Goal: Navigation & Orientation: Find specific page/section

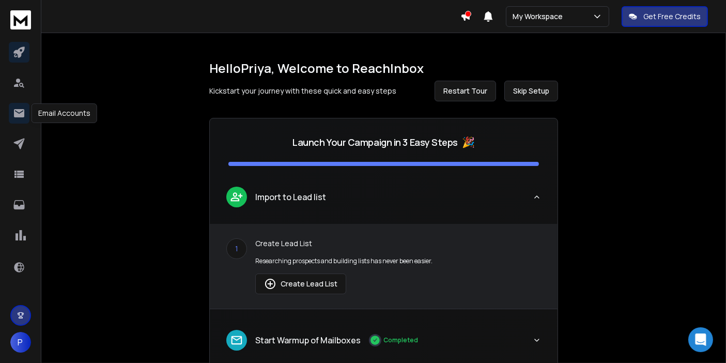
click at [17, 115] on icon at bounding box center [19, 113] width 10 height 8
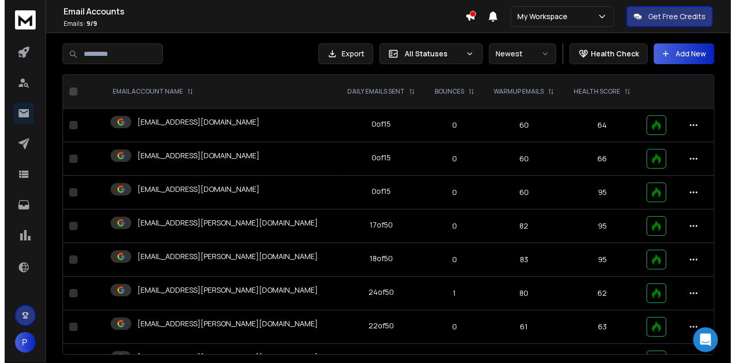
scroll to position [31, 0]
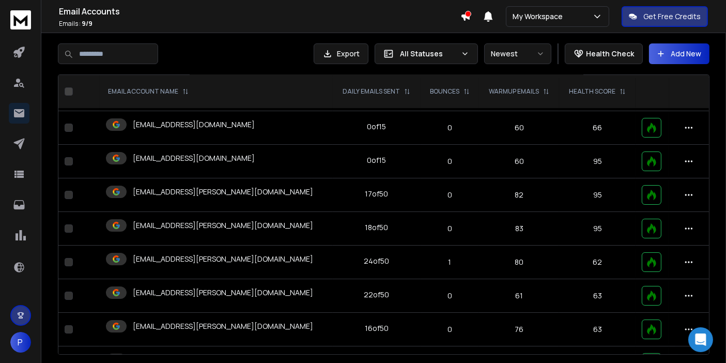
click at [159, 223] on p "[EMAIL_ADDRESS][PERSON_NAME][DOMAIN_NAME]" at bounding box center [223, 225] width 180 height 10
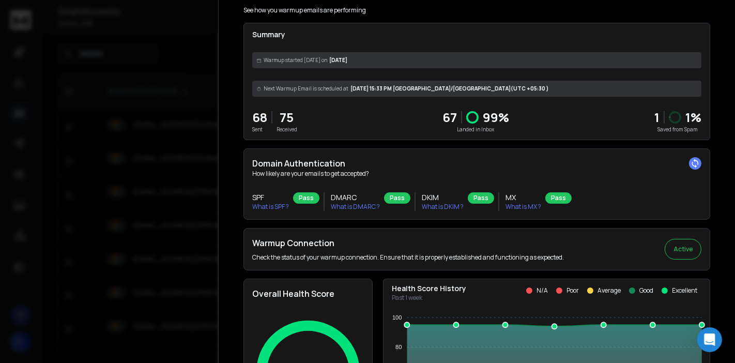
scroll to position [0, 0]
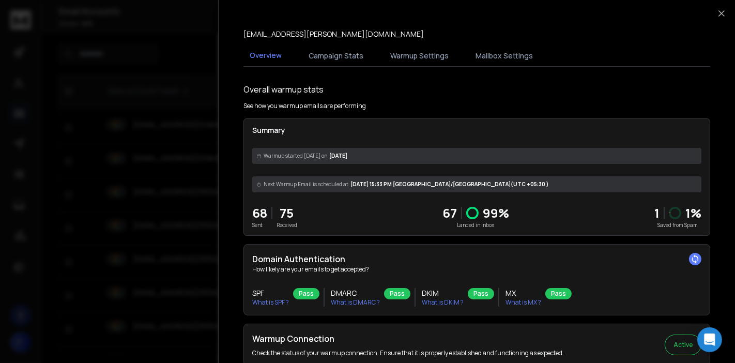
click at [483, 50] on button "Mailbox Settings" at bounding box center [504, 55] width 70 height 23
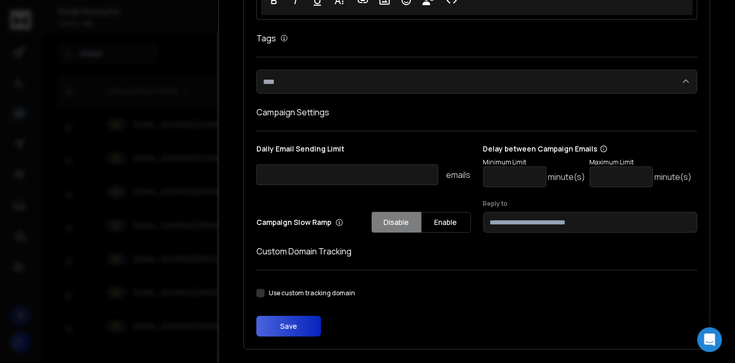
scroll to position [255, 0]
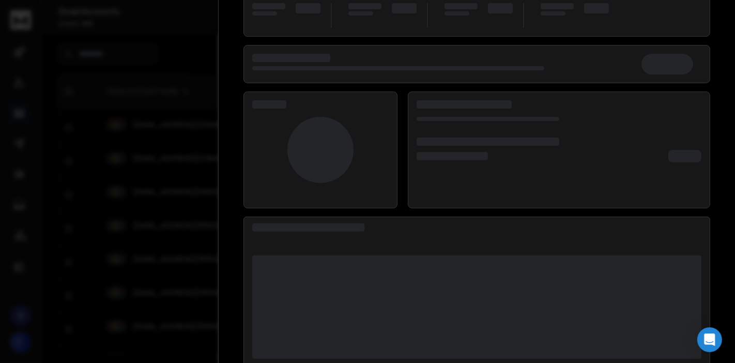
click at [155, 72] on div at bounding box center [367, 181] width 735 height 363
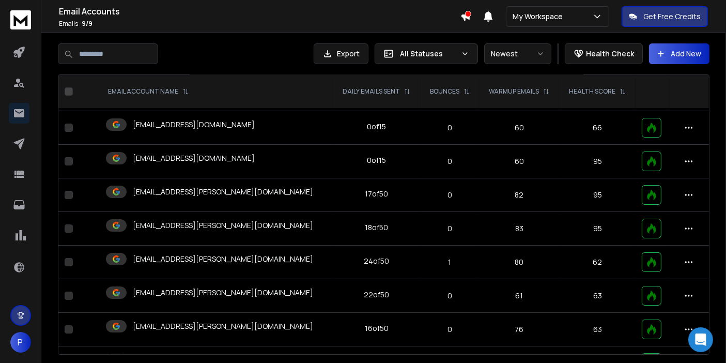
scroll to position [63, 0]
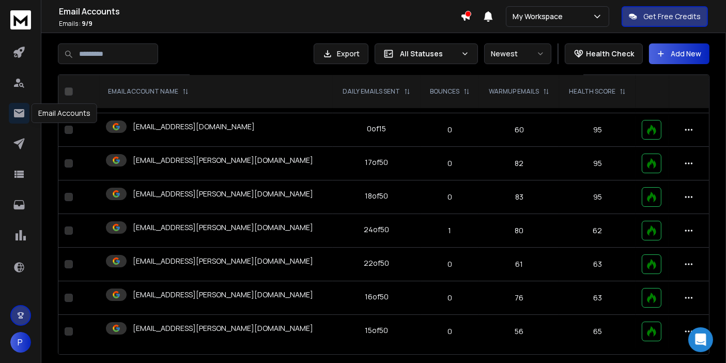
click at [25, 114] on link at bounding box center [19, 113] width 21 height 21
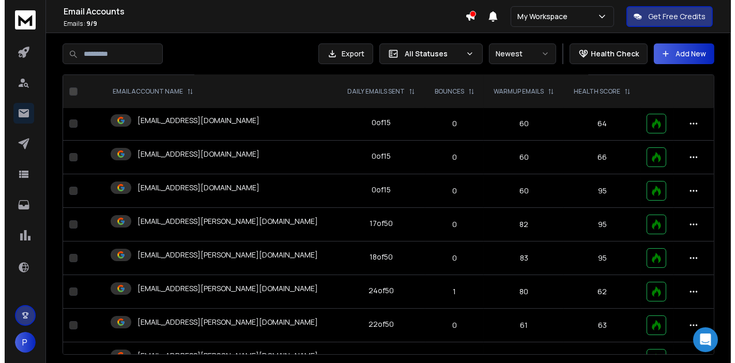
scroll to position [0, 0]
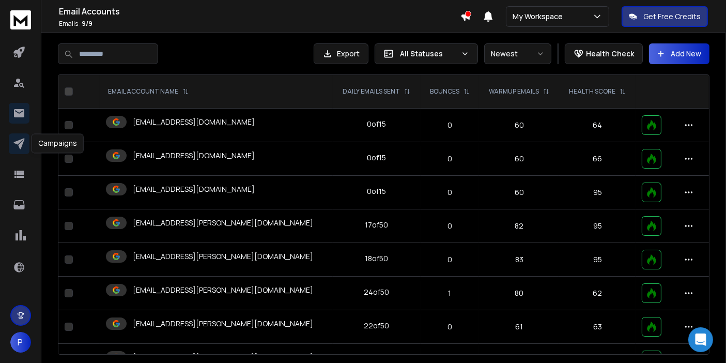
click at [21, 145] on icon at bounding box center [18, 143] width 11 height 11
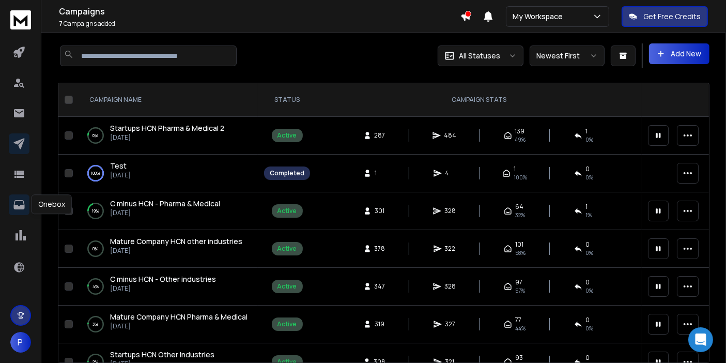
click at [17, 203] on icon at bounding box center [19, 205] width 12 height 12
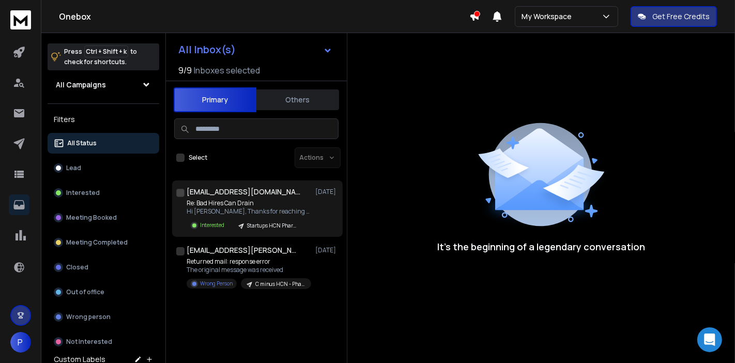
click at [262, 193] on h1 "[EMAIL_ADDRESS][DOMAIN_NAME]" at bounding box center [244, 192] width 114 height 10
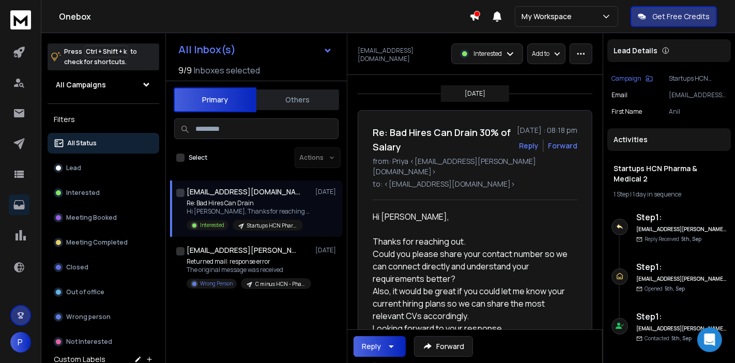
scroll to position [116, 0]
